Goal: Task Accomplishment & Management: Manage account settings

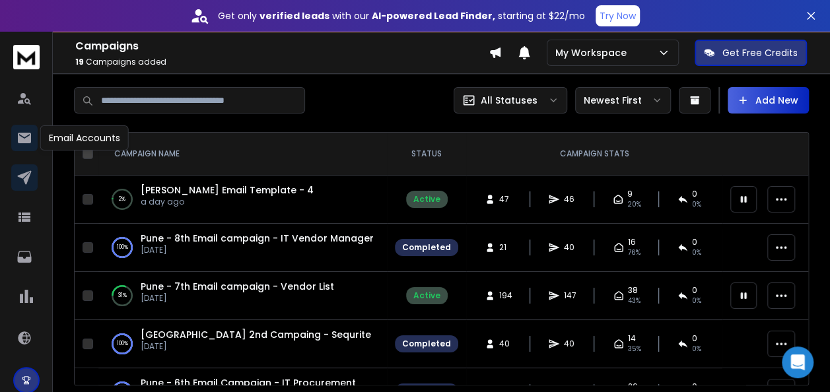
click at [26, 129] on link at bounding box center [24, 138] width 26 height 26
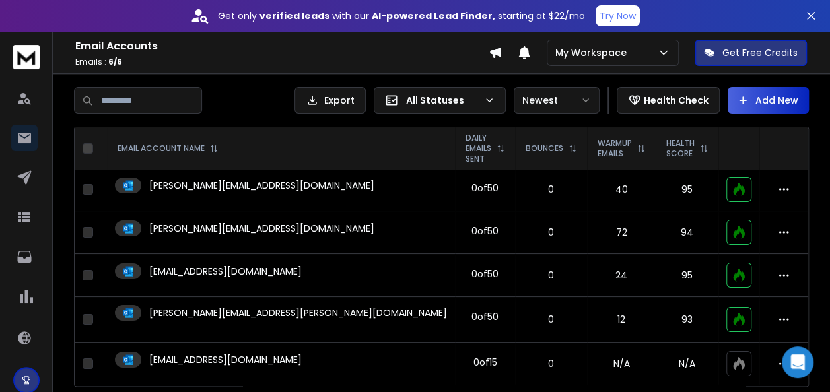
scroll to position [52, 0]
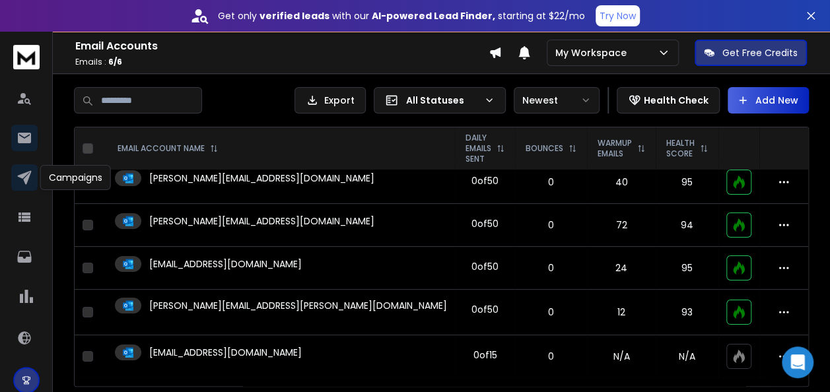
click at [26, 174] on icon at bounding box center [24, 177] width 14 height 14
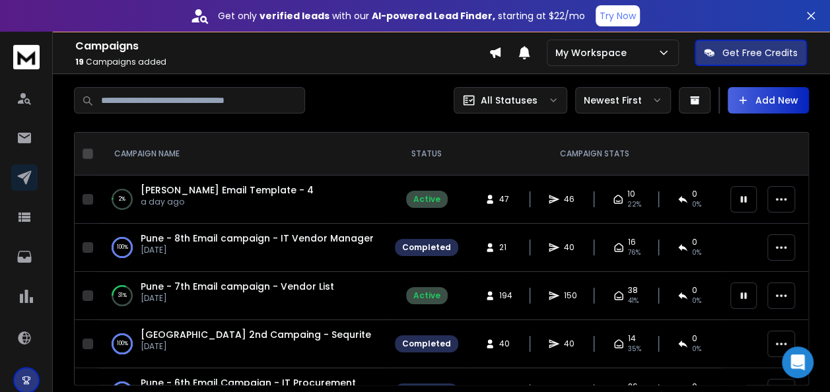
click at [628, 246] on span "16" at bounding box center [632, 242] width 8 height 11
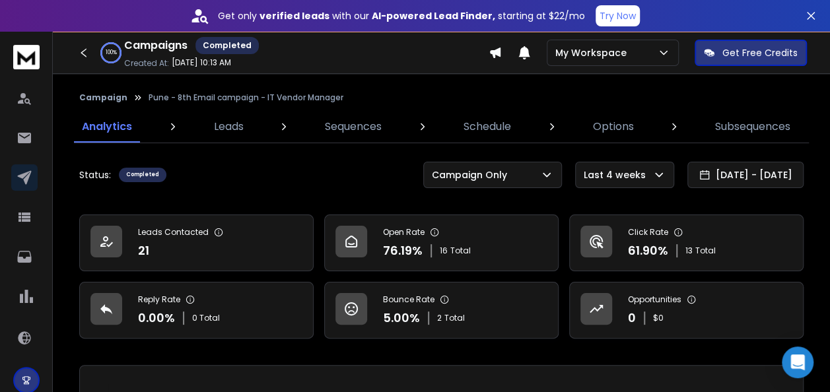
click at [396, 245] on p "76.19 %" at bounding box center [403, 251] width 40 height 18
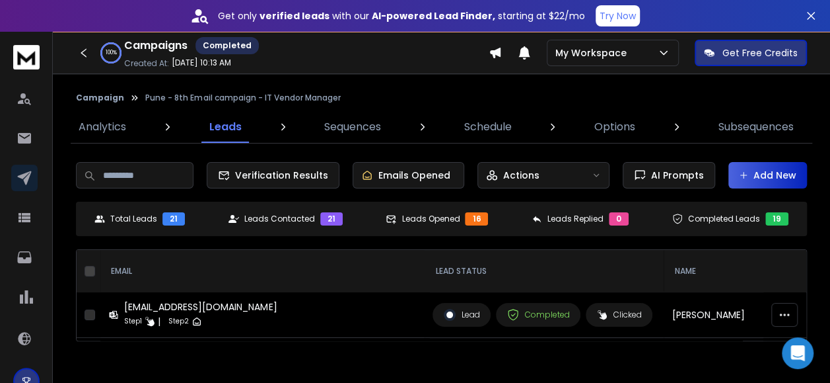
scroll to position [228, 5]
click at [221, 311] on div "[EMAIL_ADDRESS][DOMAIN_NAME] Step 1 | Step 2" at bounding box center [200, 315] width 153 height 29
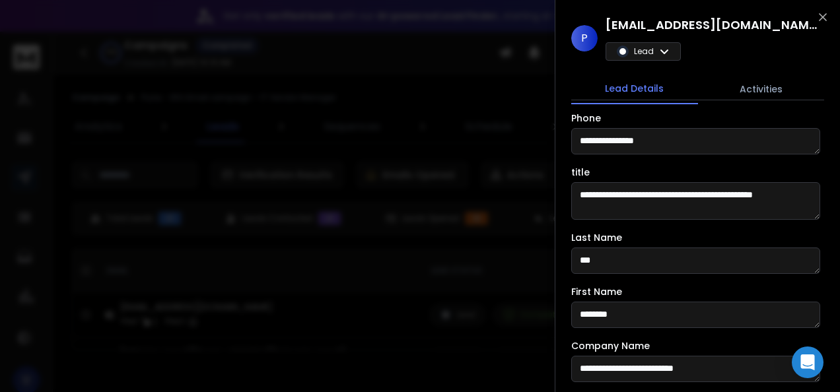
drag, startPoint x: 729, startPoint y: 366, endPoint x: 538, endPoint y: 375, distance: 191.8
click at [538, 375] on body "Get only verified leads with our AI-powered Lead Finder, starting at $22/mo Try…" at bounding box center [415, 196] width 830 height 392
click at [821, 21] on icon "button" at bounding box center [823, 17] width 13 height 13
